Goal: Task Accomplishment & Management: Use online tool/utility

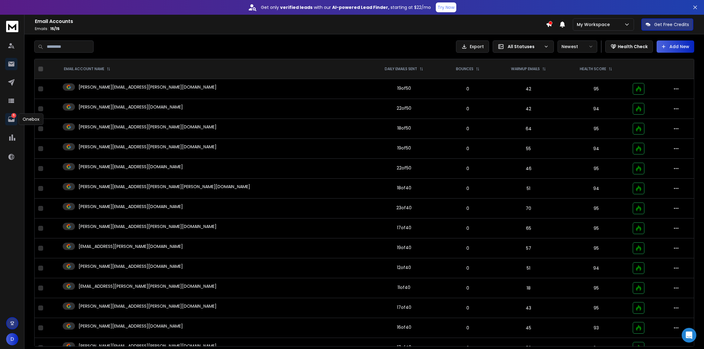
click at [9, 115] on link "5" at bounding box center [11, 119] width 12 height 12
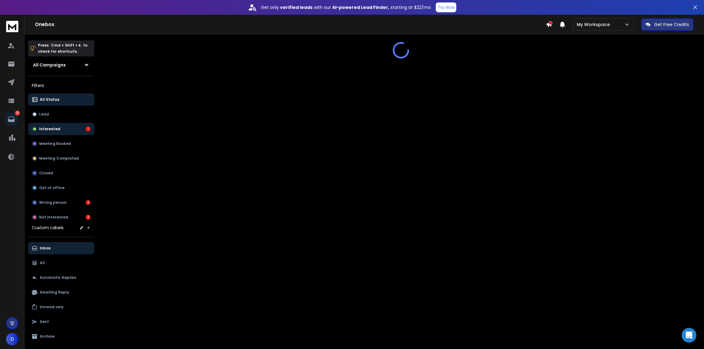
click at [63, 130] on button "Interested 1" at bounding box center [61, 129] width 66 height 12
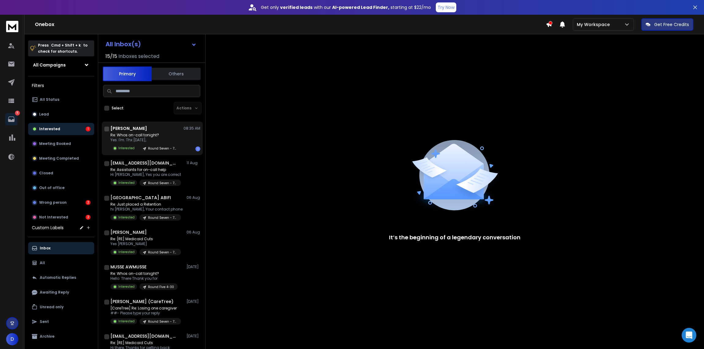
click at [164, 135] on p "Re: Whos on-call tonight?" at bounding box center [145, 135] width 71 height 5
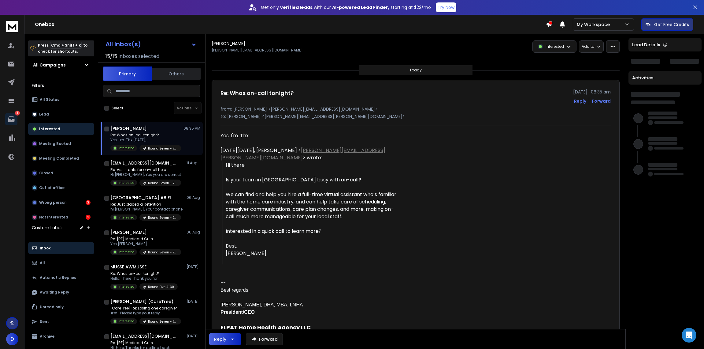
click at [58, 198] on button "Wrong person 2" at bounding box center [61, 202] width 66 height 12
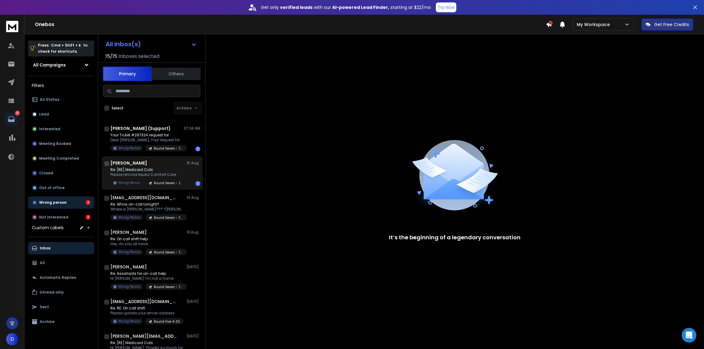
drag, startPoint x: 165, startPoint y: 137, endPoint x: 163, endPoint y: 159, distance: 22.7
click at [165, 137] on p "Your Ticket #297324 request for" at bounding box center [146, 135] width 73 height 5
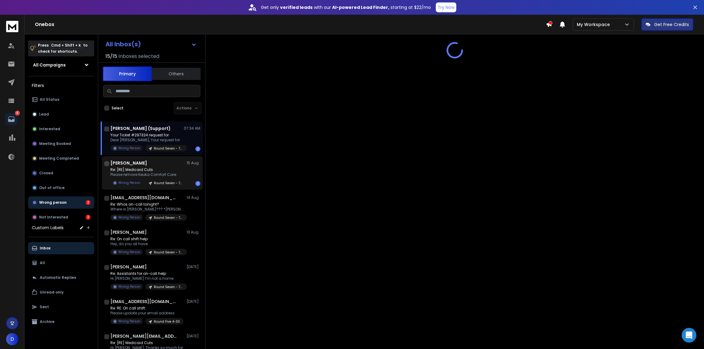
drag, startPoint x: 164, startPoint y: 174, endPoint x: 156, endPoint y: 177, distance: 8.5
click at [164, 174] on p "Please remove Keuka Comfort Care" at bounding box center [146, 174] width 73 height 5
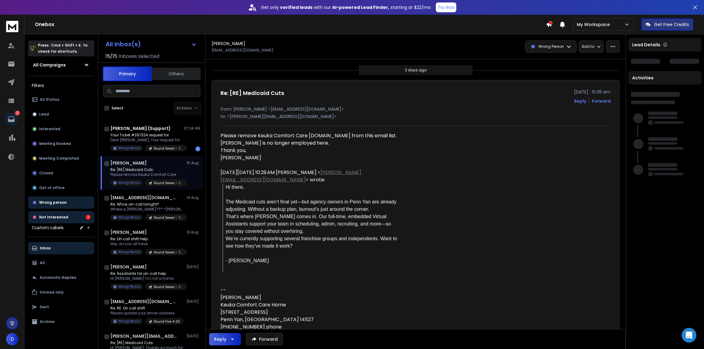
click at [78, 217] on button "Not Interested 2" at bounding box center [61, 217] width 66 height 12
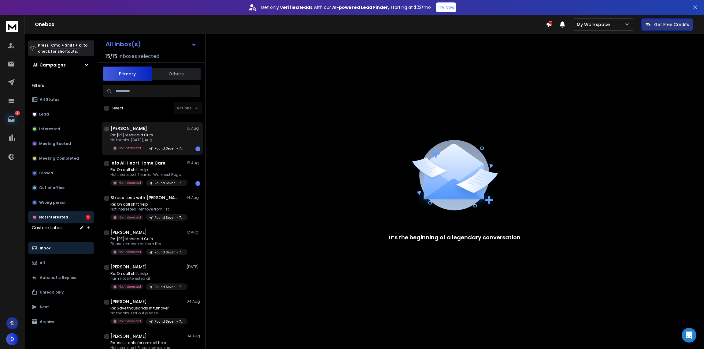
click at [166, 139] on p "No thanks. [DATE], Aug" at bounding box center [146, 139] width 73 height 5
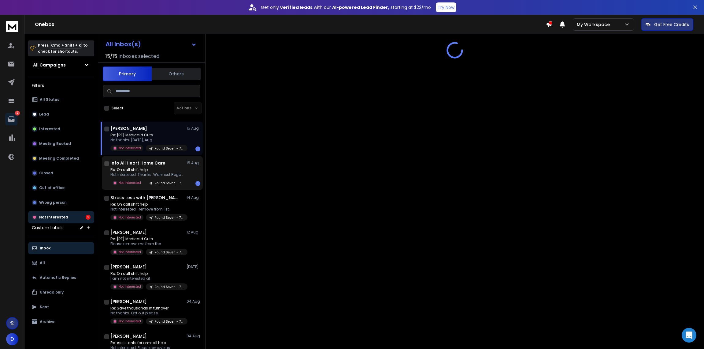
click at [152, 172] on p "Not interested. Thanks. Warmest Regards," at bounding box center [146, 174] width 73 height 5
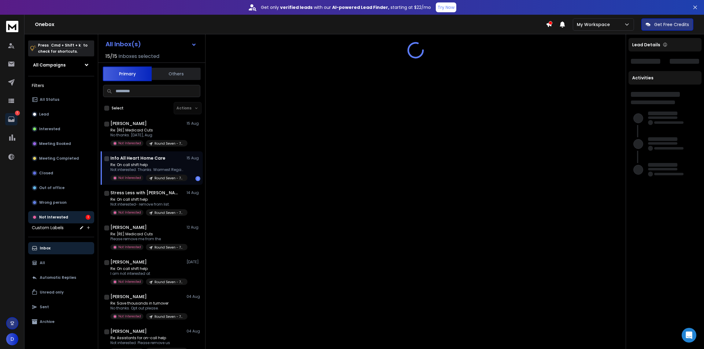
scroll to position [6, 0]
